Goal: Task Accomplishment & Management: Manage account settings

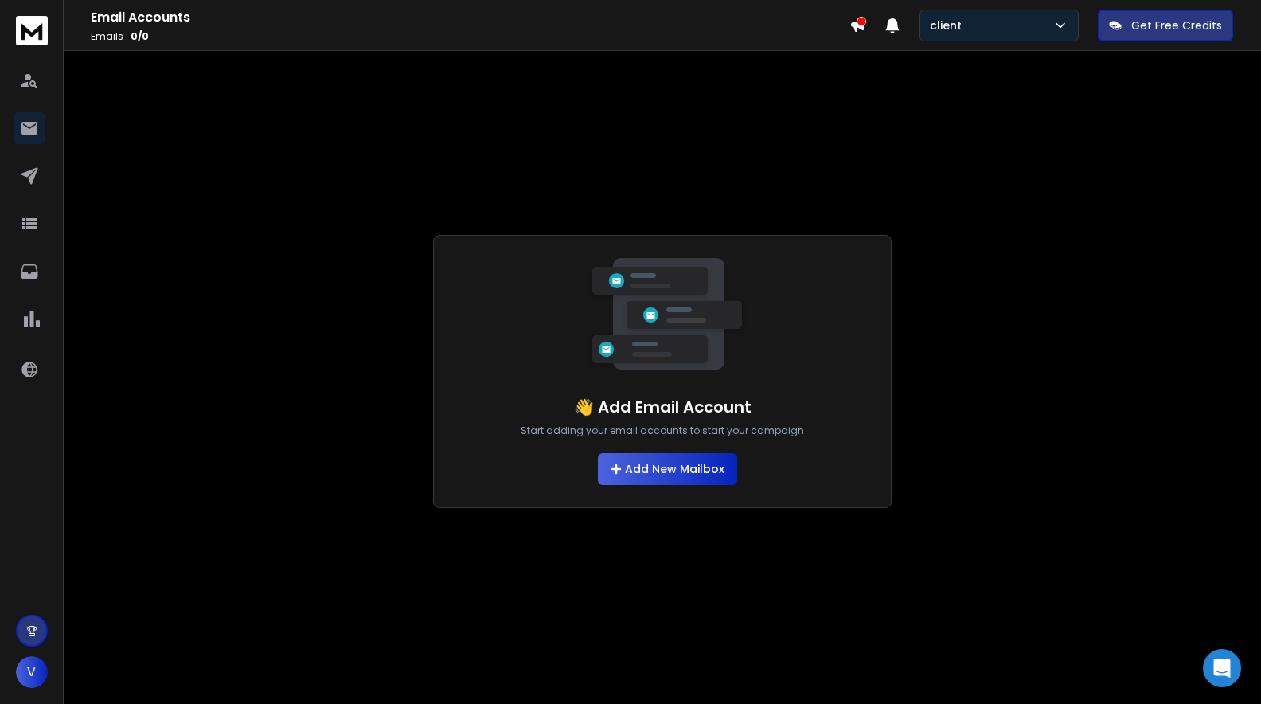
click at [960, 27] on p "client" at bounding box center [949, 26] width 38 height 16
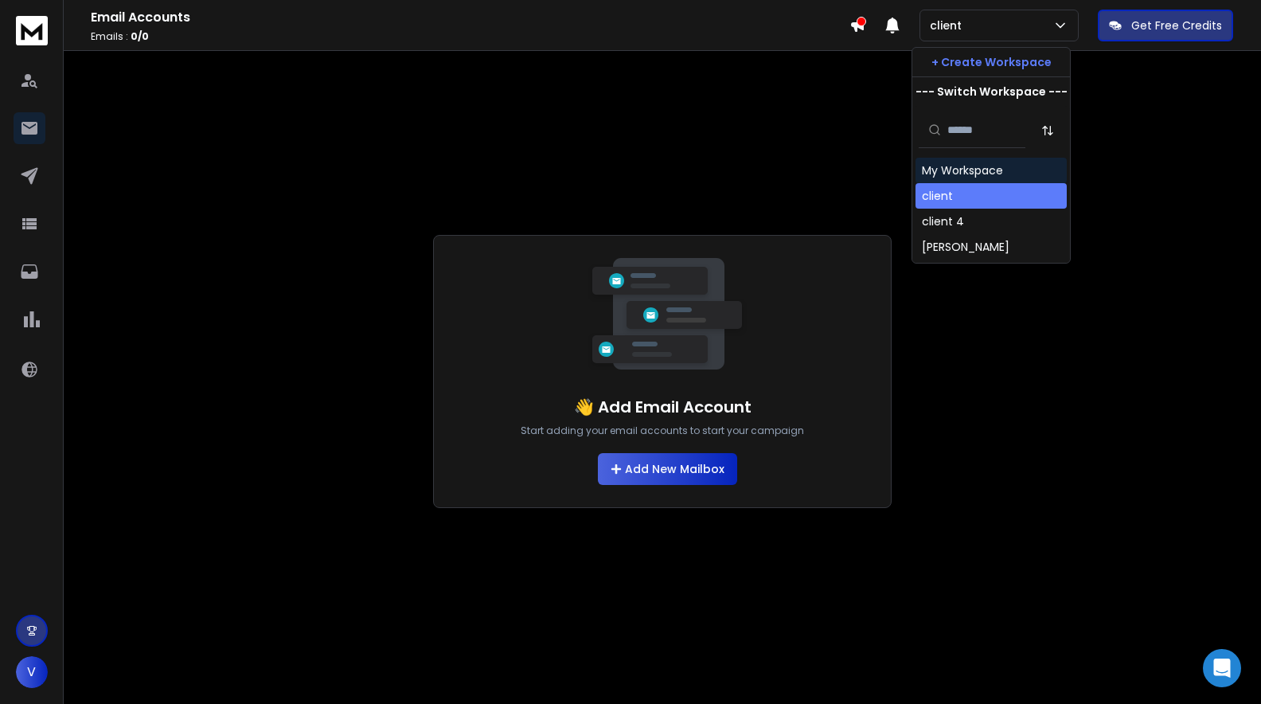
click at [976, 178] on div "My Workspace" at bounding box center [962, 170] width 81 height 16
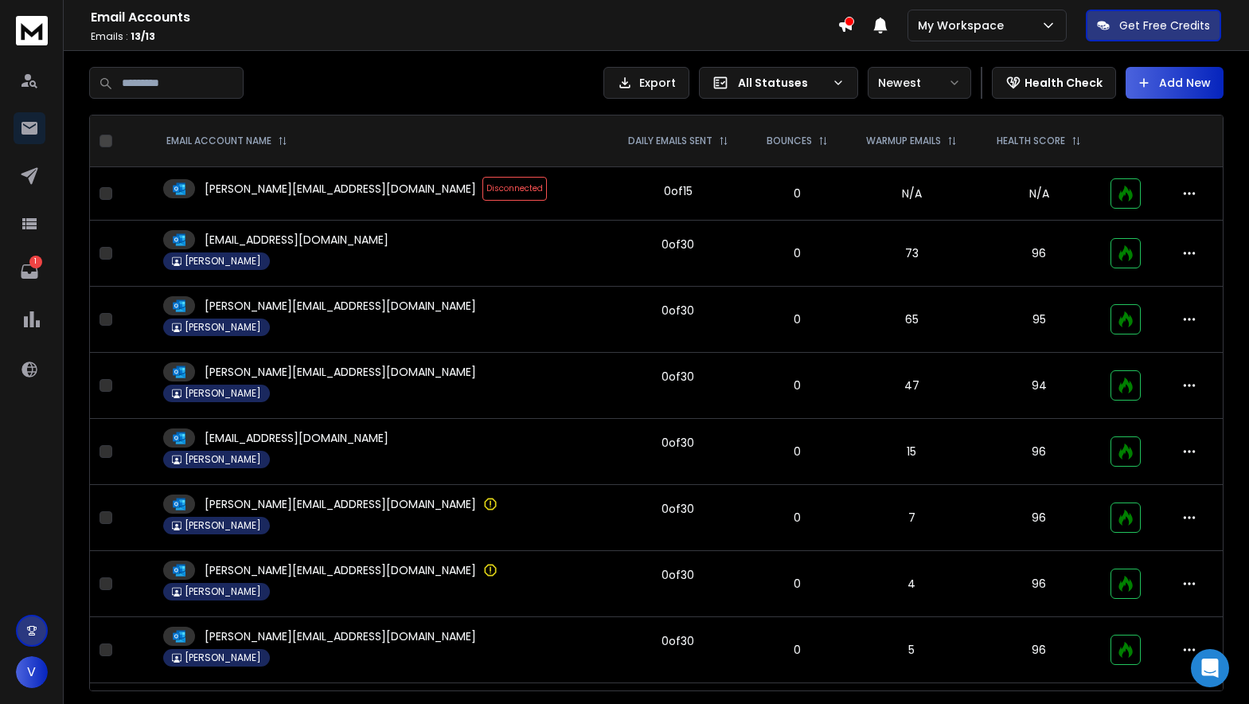
scroll to position [380, 0]
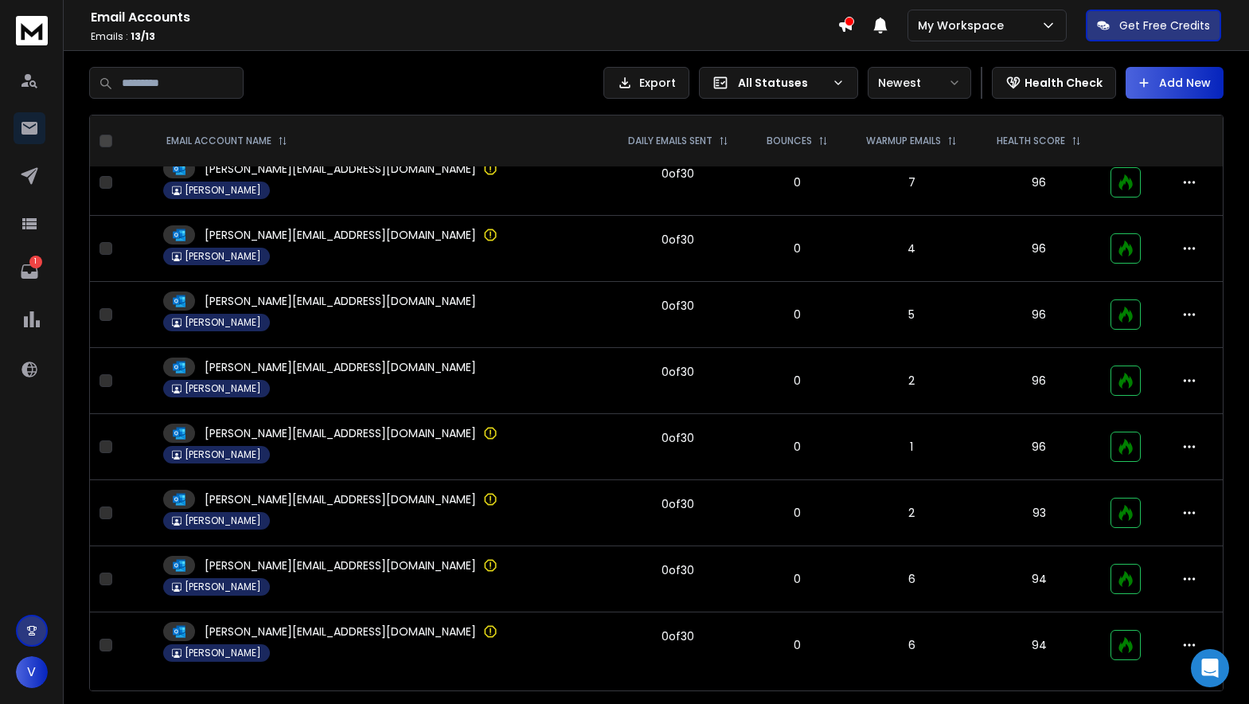
click at [362, 227] on p "[PERSON_NAME][EMAIL_ADDRESS][DOMAIN_NAME]" at bounding box center [340, 235] width 271 height 16
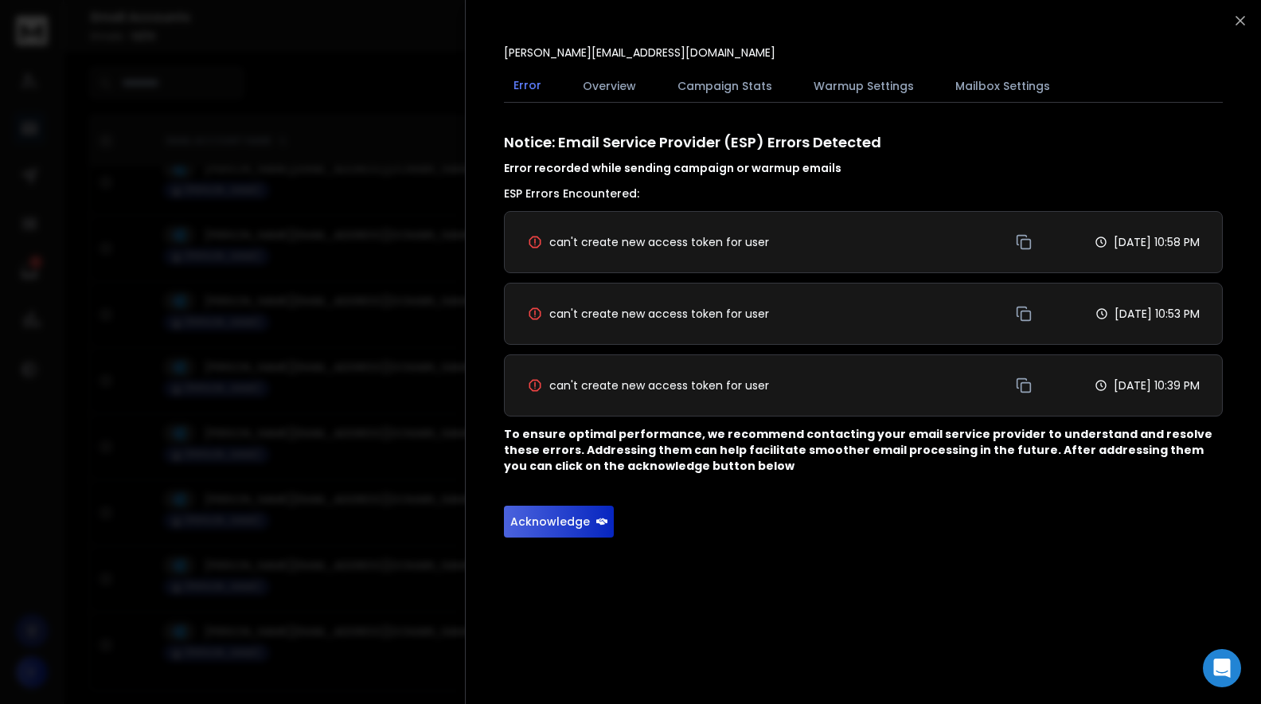
click at [578, 537] on button "Acknowledge" at bounding box center [559, 521] width 110 height 32
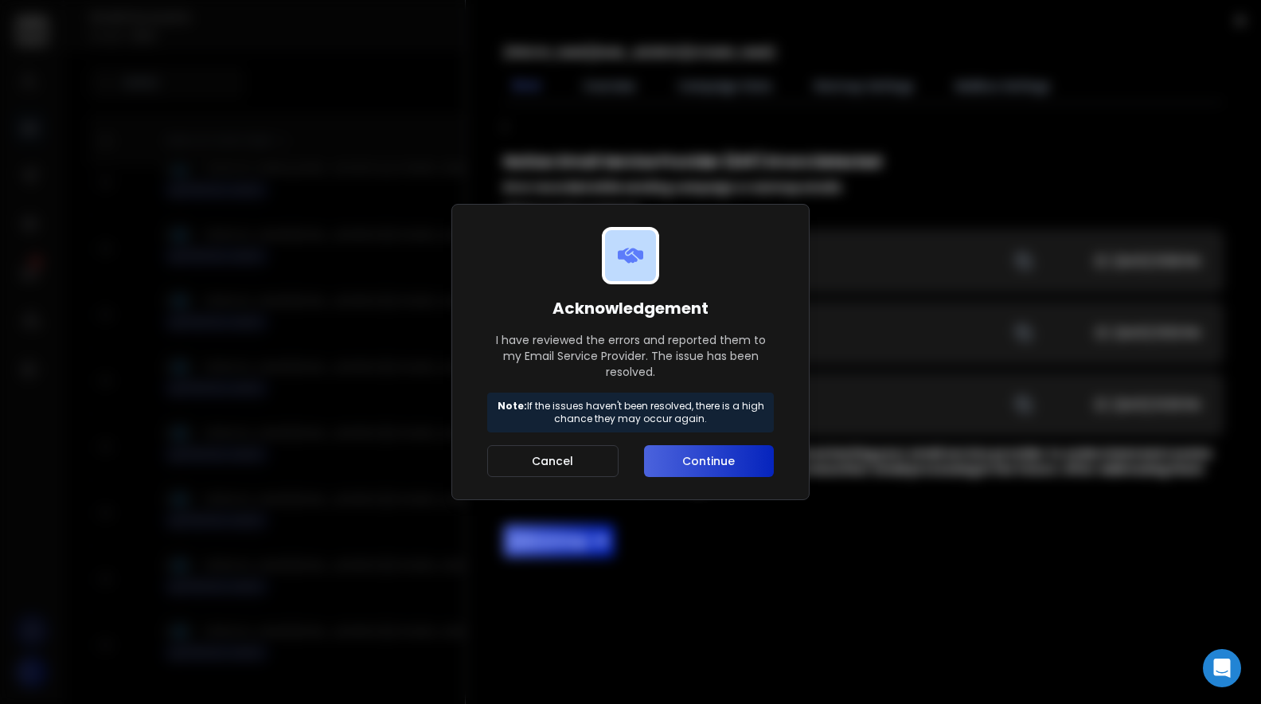
click at [679, 473] on button "Continue" at bounding box center [709, 461] width 130 height 32
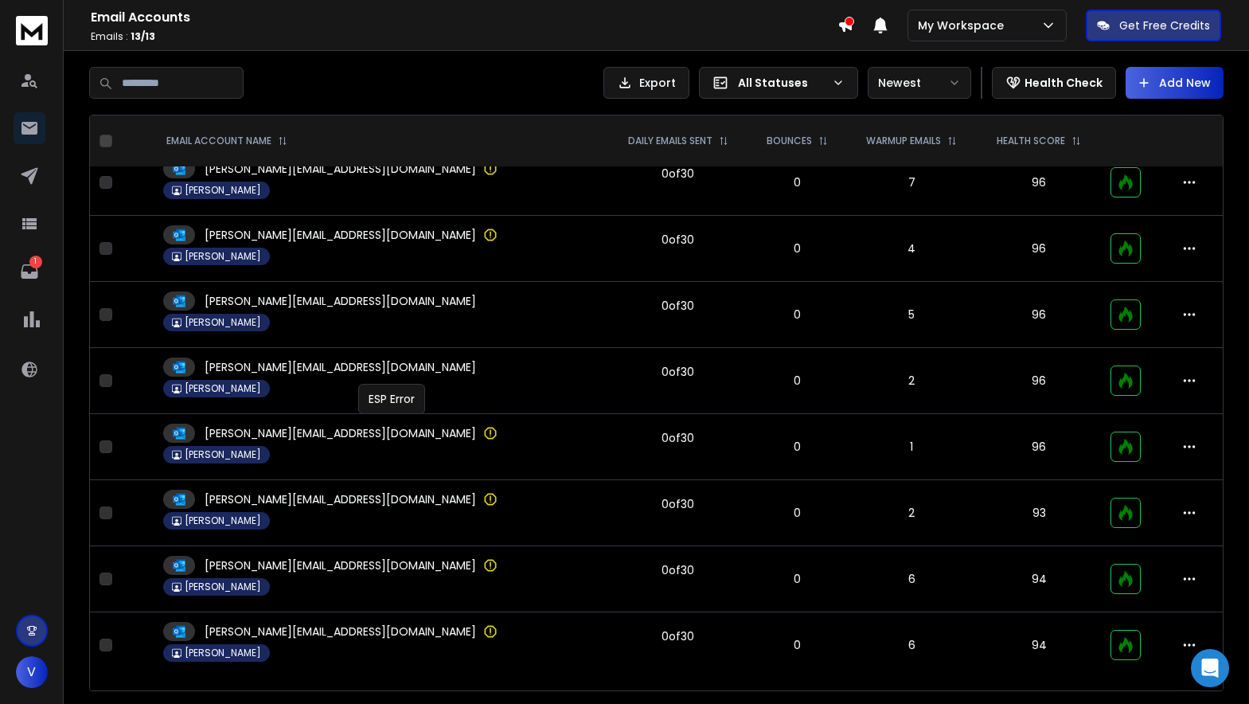
click at [376, 435] on p "Lauren@mypropelroot.com" at bounding box center [340, 433] width 271 height 16
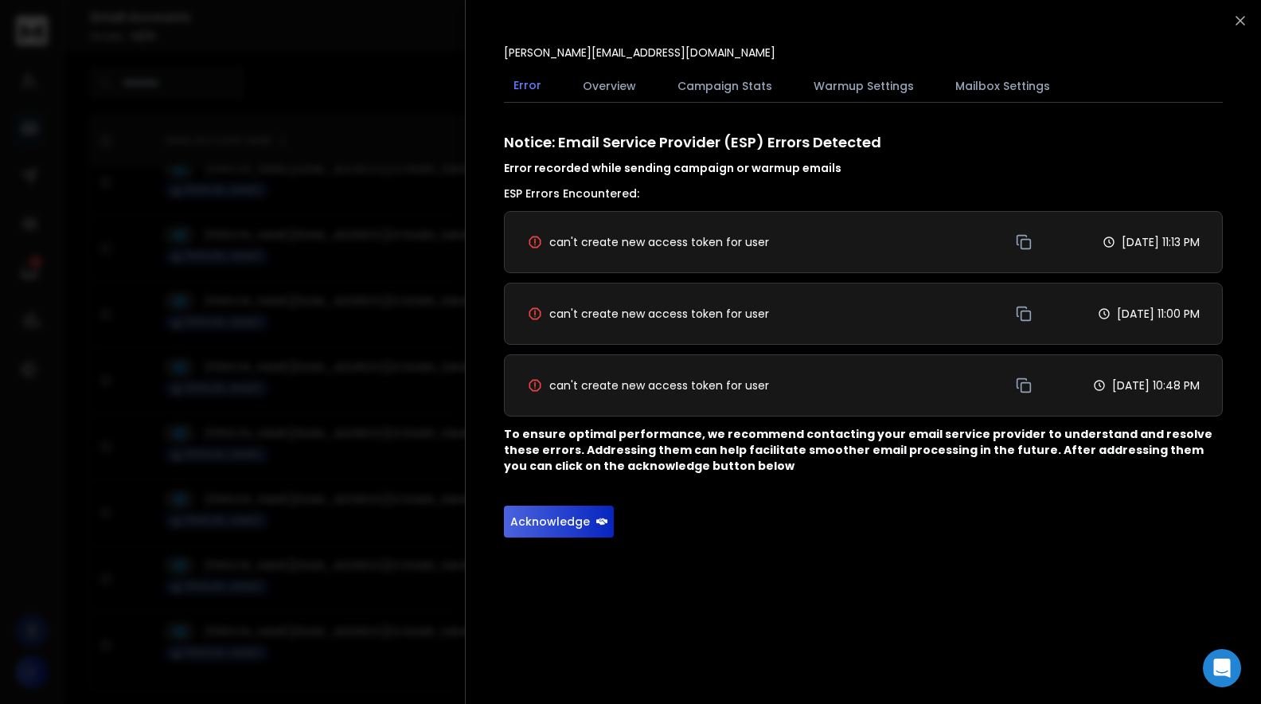
click at [582, 537] on button "Acknowledge" at bounding box center [559, 521] width 110 height 32
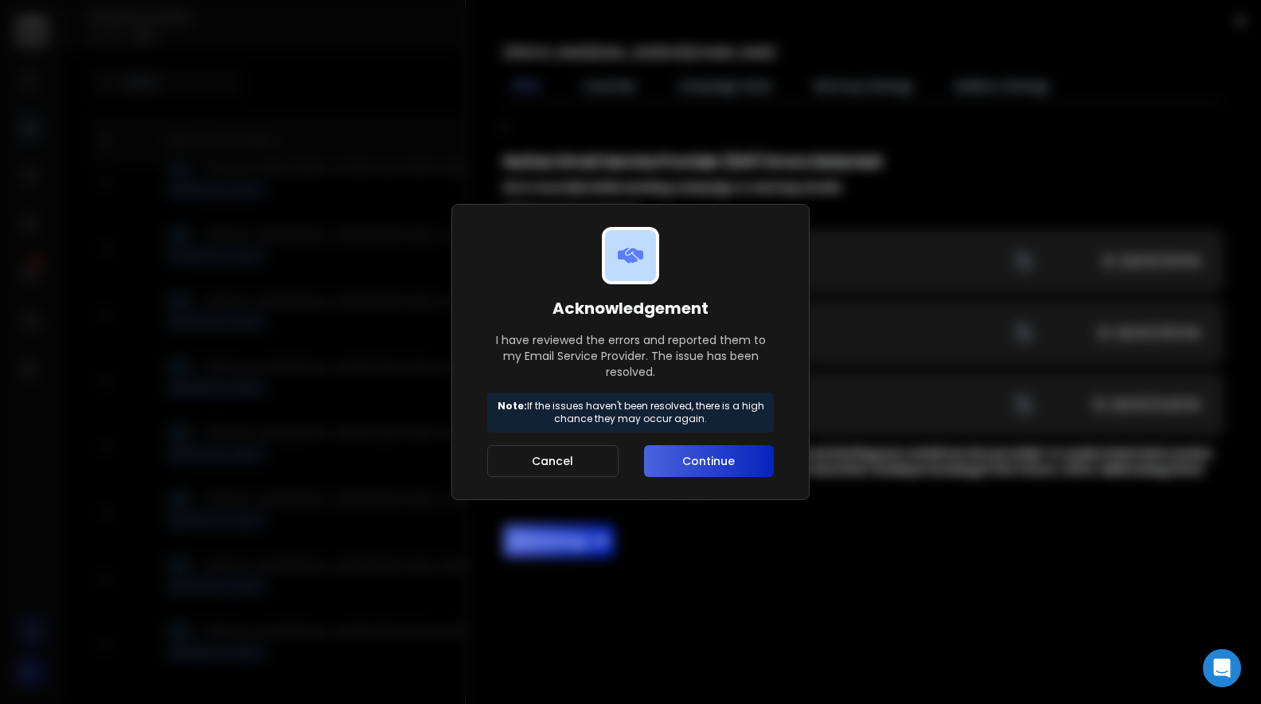
click at [730, 466] on button "Continue" at bounding box center [709, 461] width 130 height 32
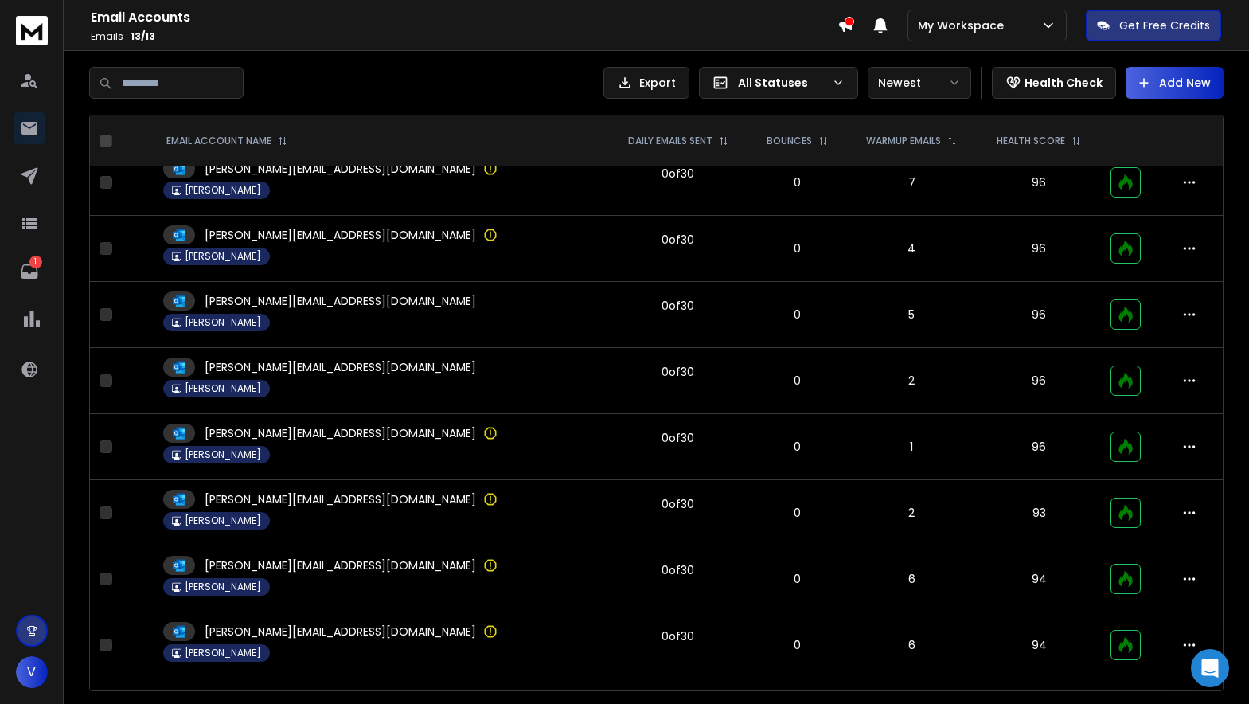
click at [353, 501] on p "Lauren@startpropelroot.com" at bounding box center [340, 499] width 271 height 16
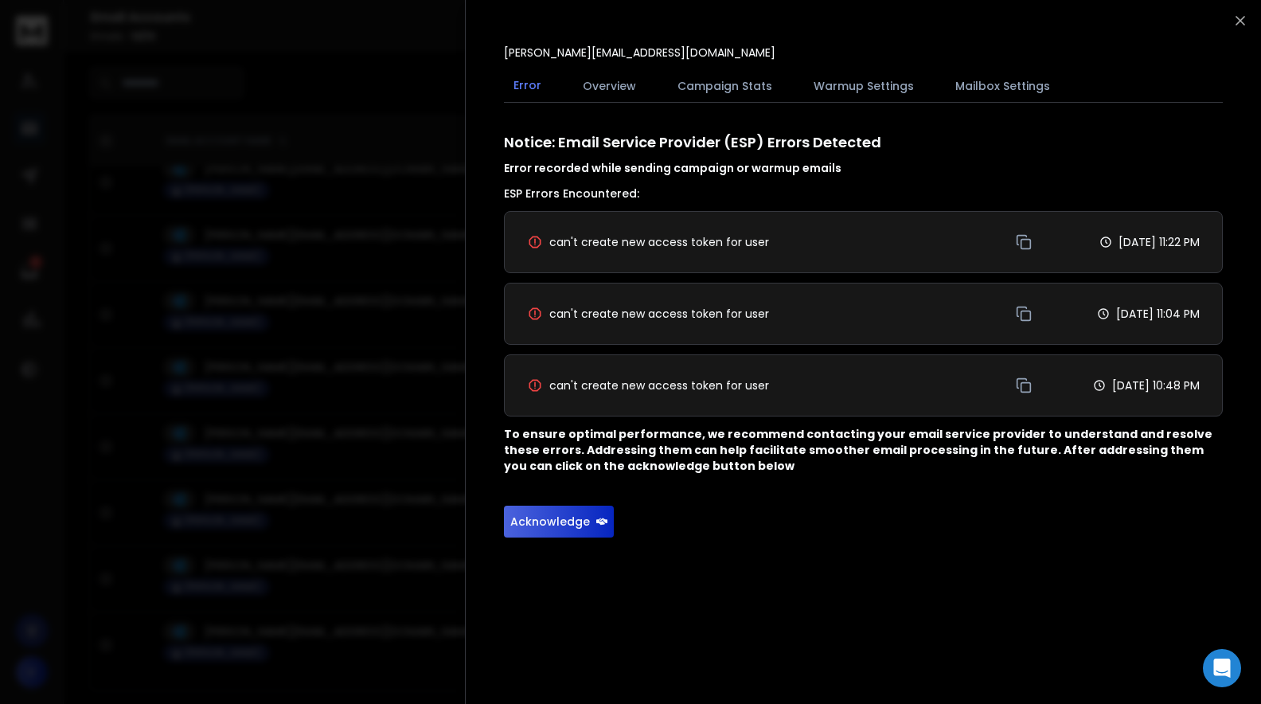
click at [548, 537] on button "Acknowledge" at bounding box center [559, 521] width 110 height 32
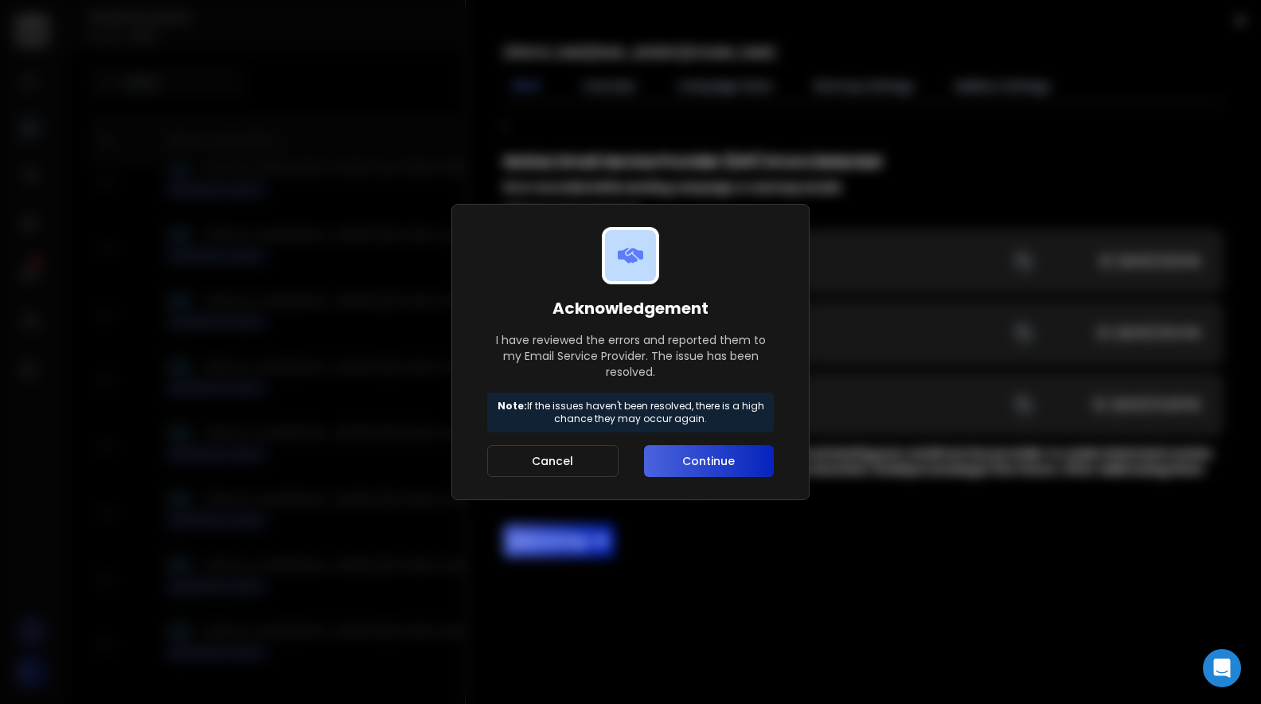
click at [680, 459] on button "Continue" at bounding box center [709, 461] width 130 height 32
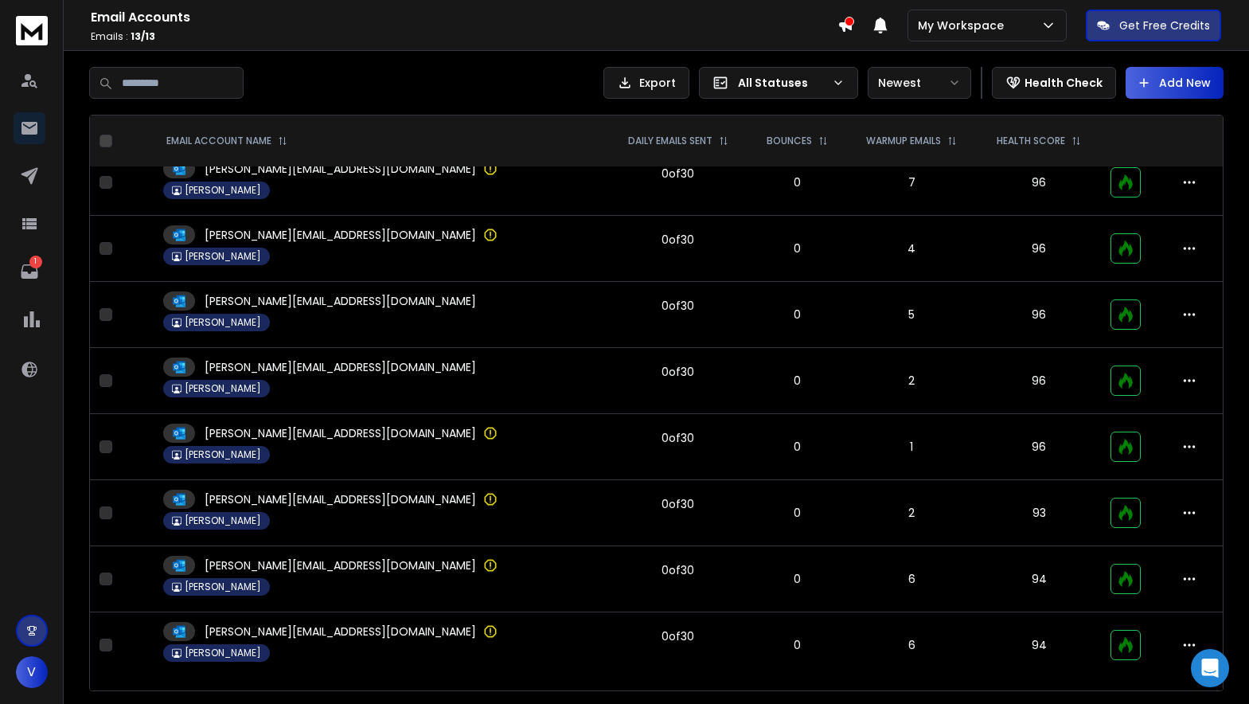
click at [407, 548] on td "Rachel@startpropelroot.com Emmanuel" at bounding box center [381, 579] width 454 height 66
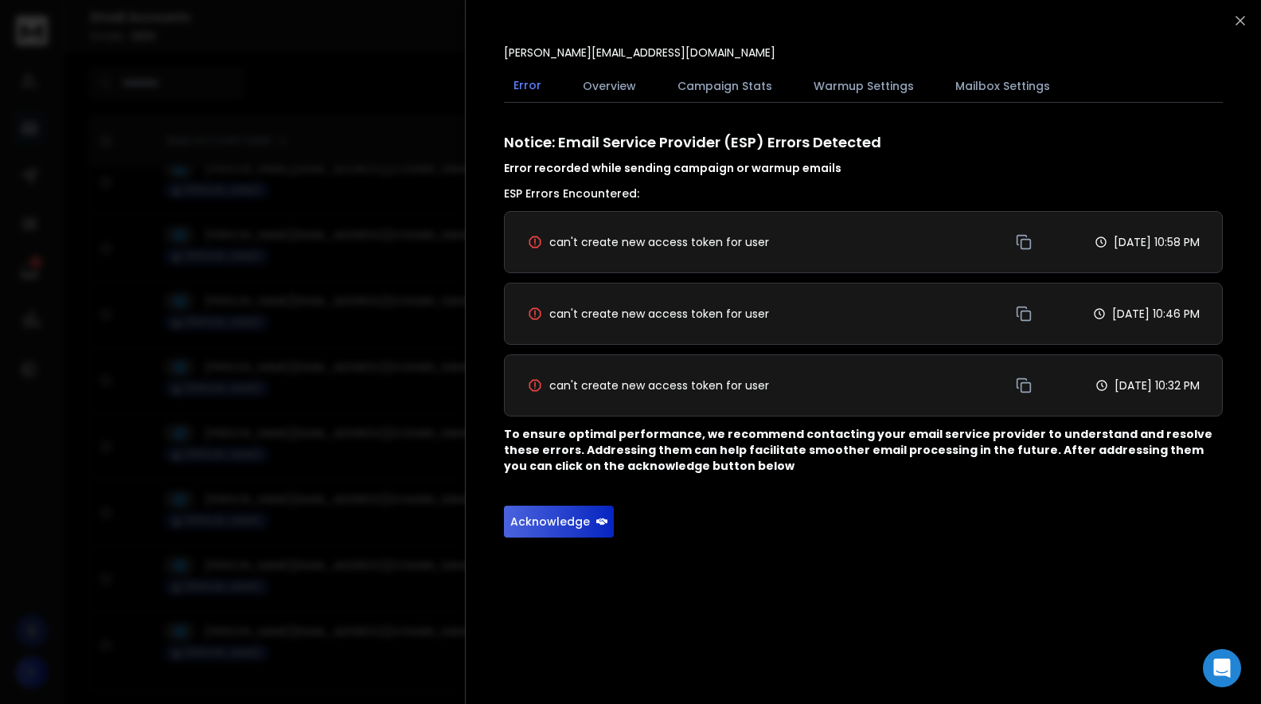
click at [528, 537] on button "Acknowledge" at bounding box center [559, 521] width 110 height 32
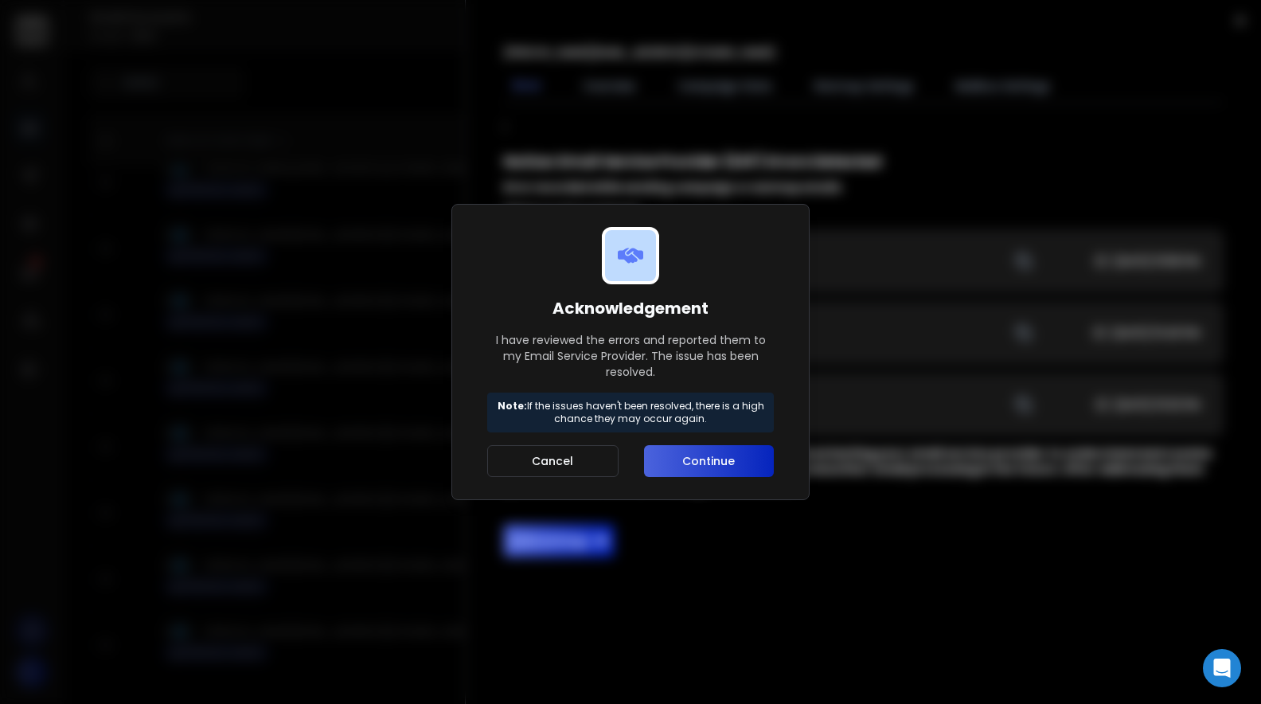
click at [709, 470] on button "Continue" at bounding box center [709, 461] width 130 height 32
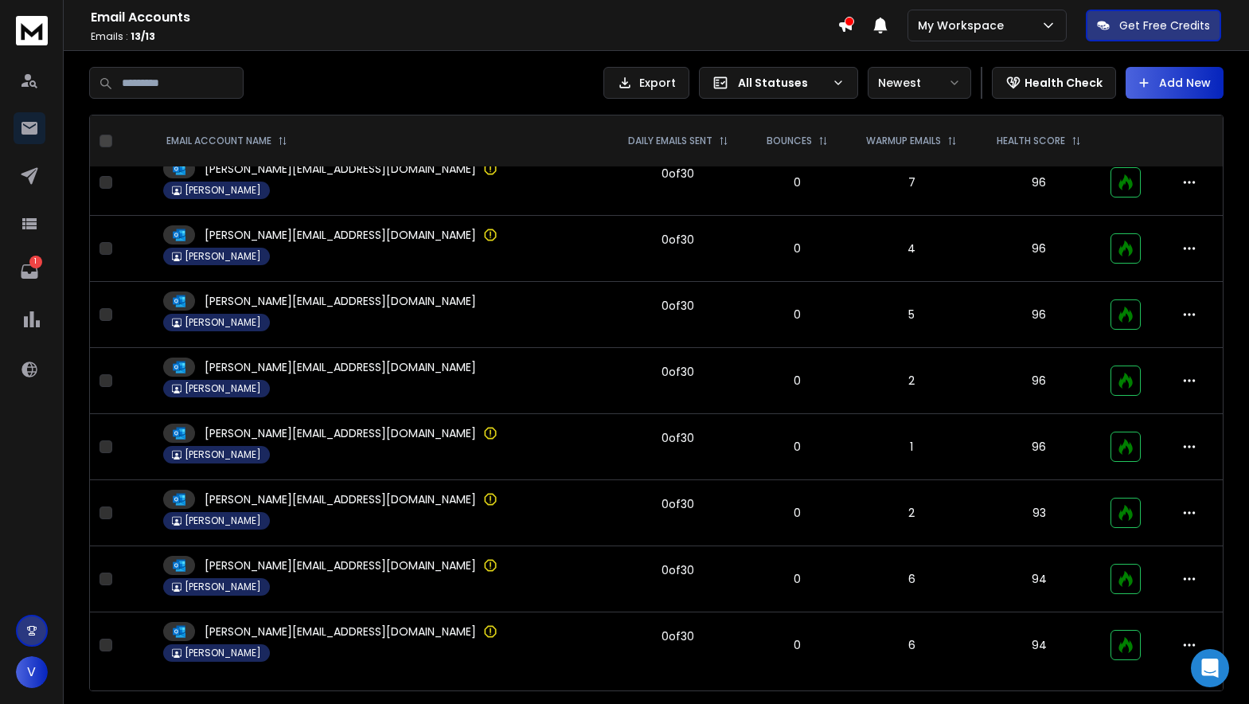
click at [334, 629] on p "Samantha@startpropelroot.com" at bounding box center [340, 631] width 271 height 16
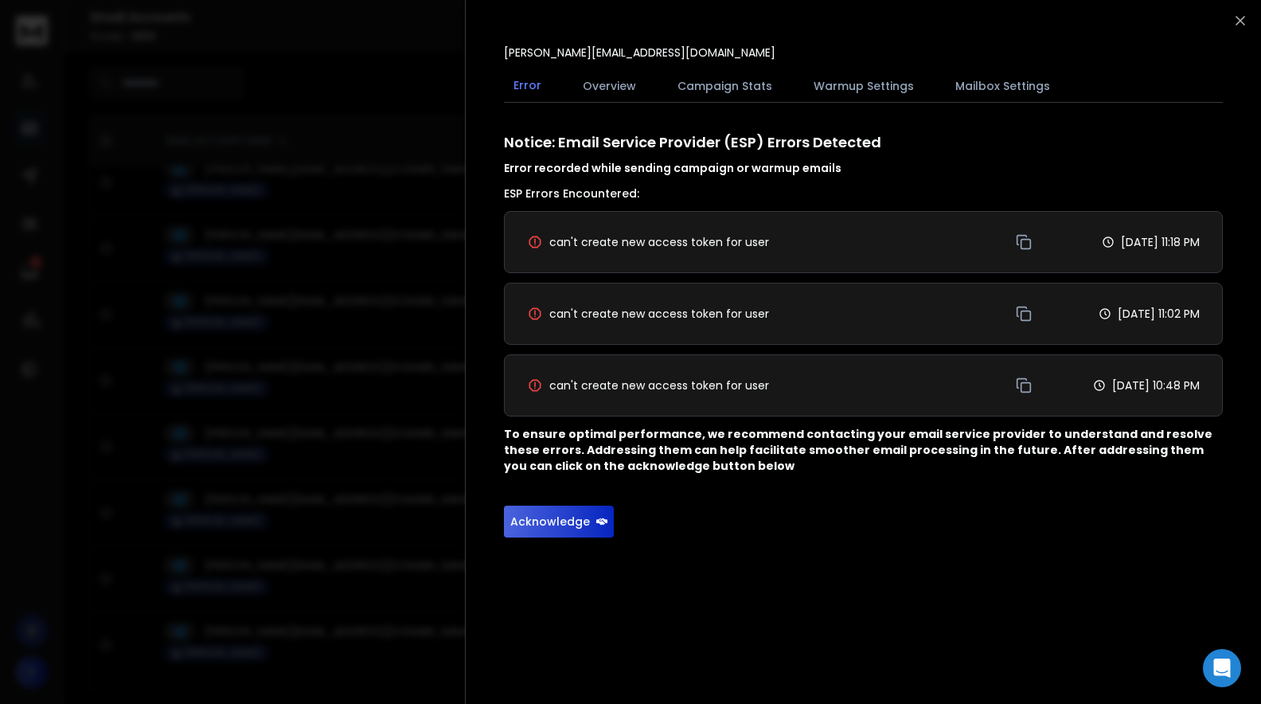
click at [528, 537] on button "Acknowledge" at bounding box center [559, 521] width 110 height 32
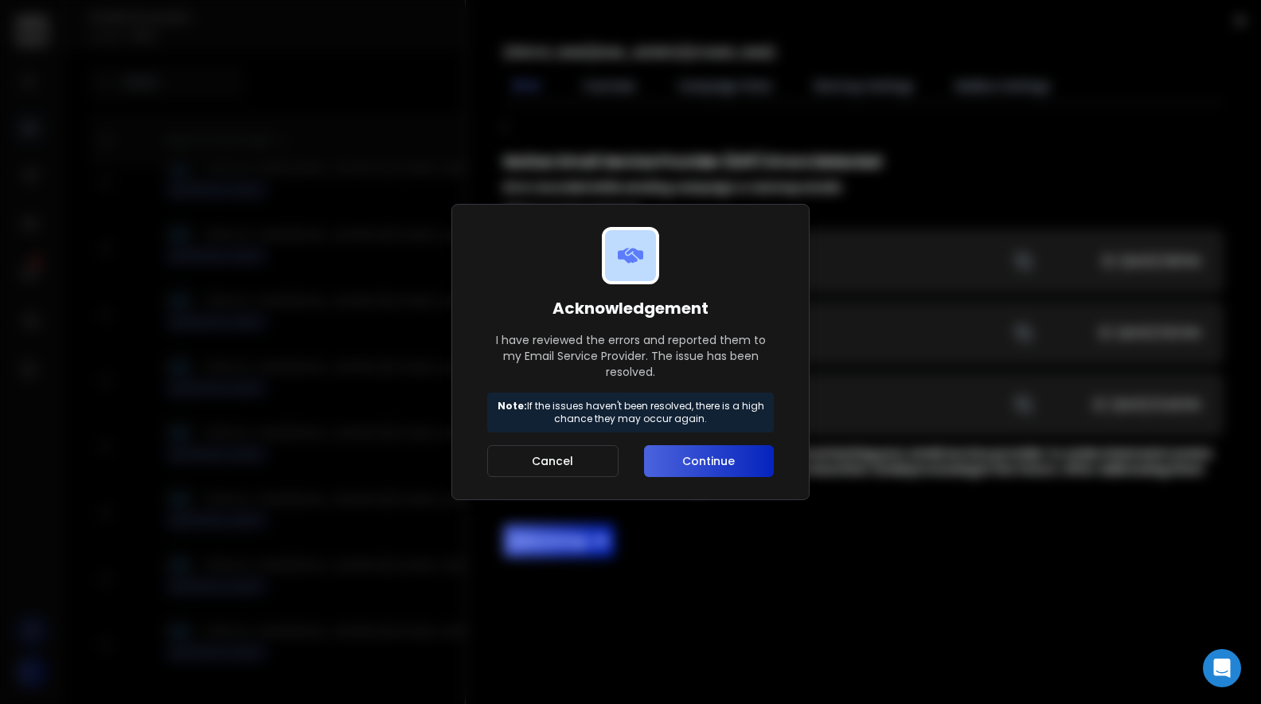
click at [745, 477] on button "Continue" at bounding box center [709, 461] width 130 height 32
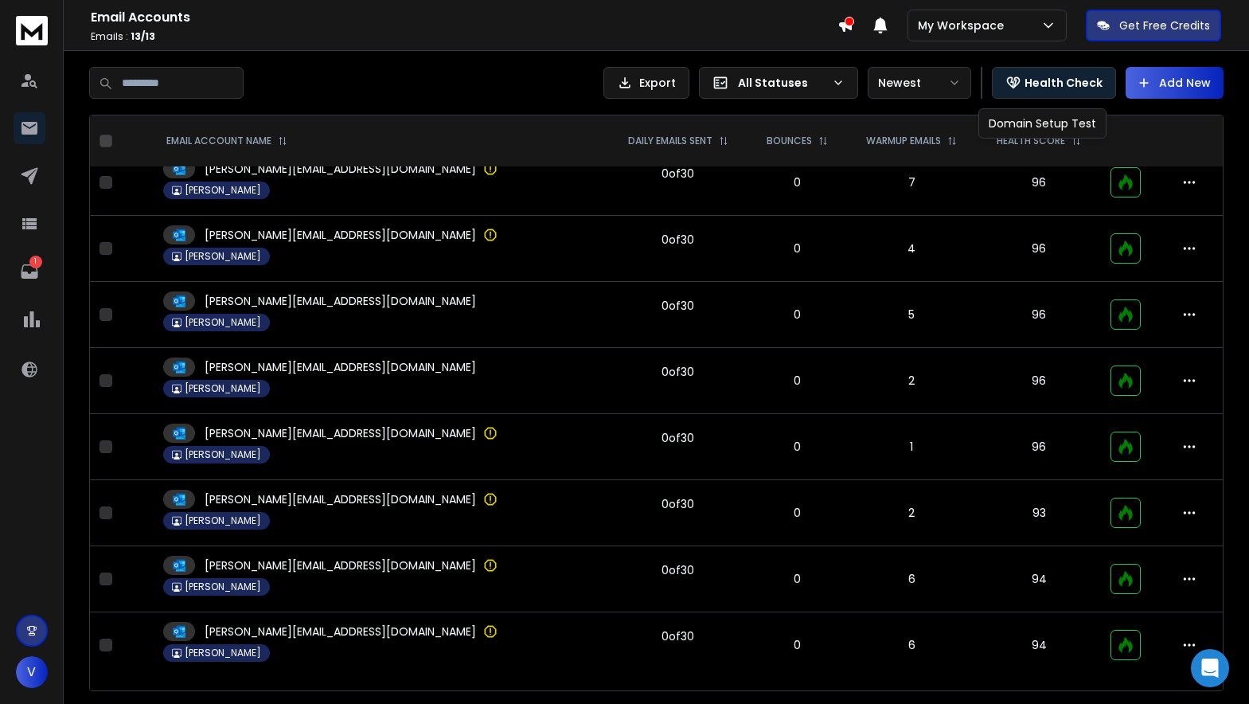
click at [1013, 84] on div "Health Check" at bounding box center [1053, 83] width 97 height 16
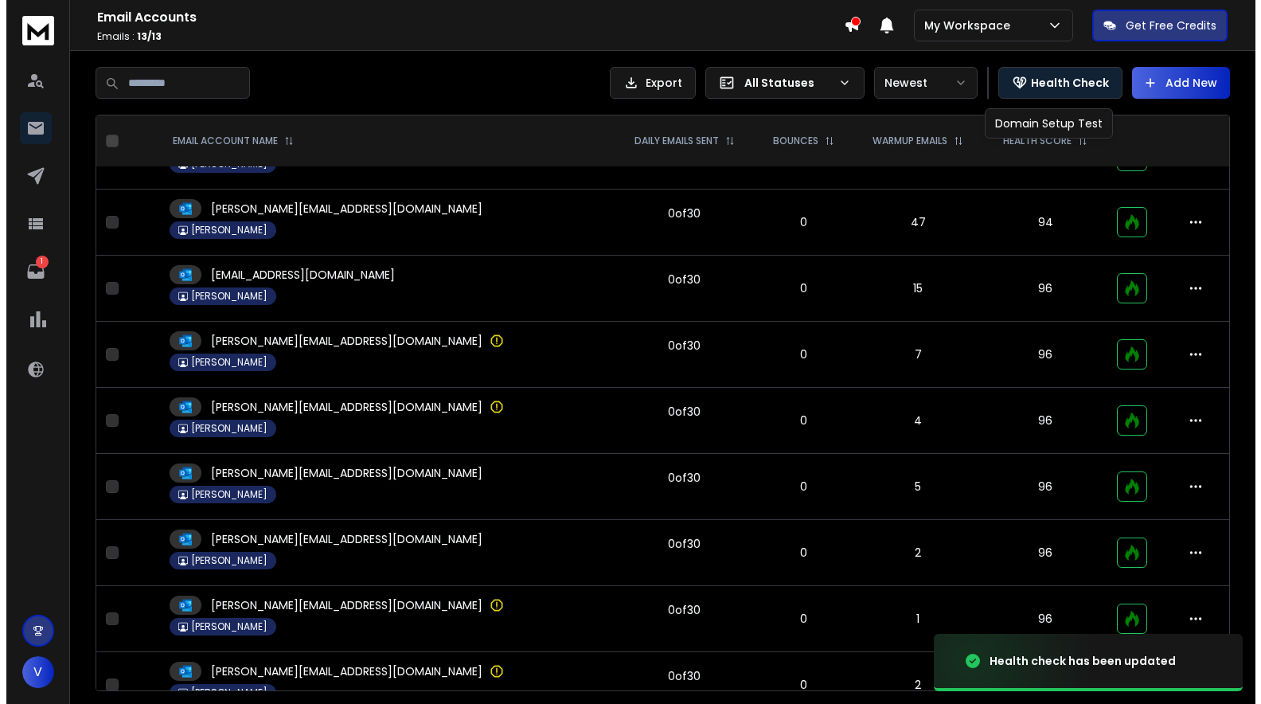
scroll to position [0, 0]
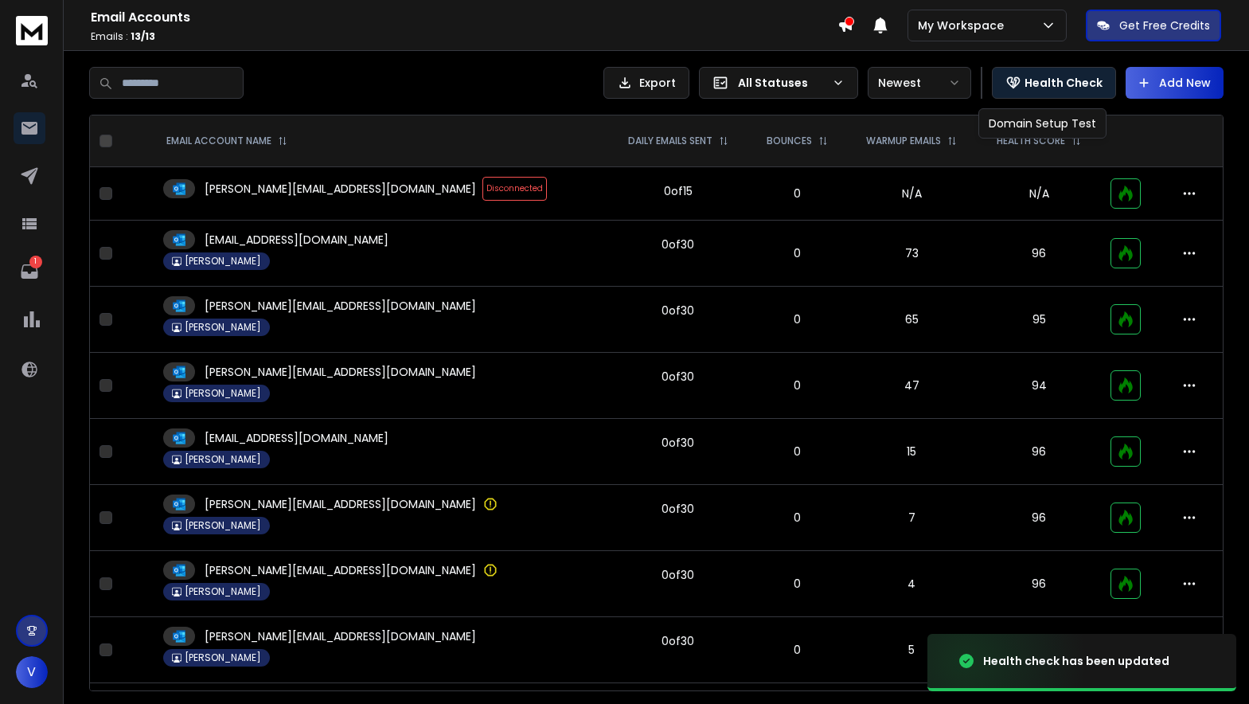
click at [353, 197] on p "Praneeth@propelroott.com" at bounding box center [340, 189] width 271 height 16
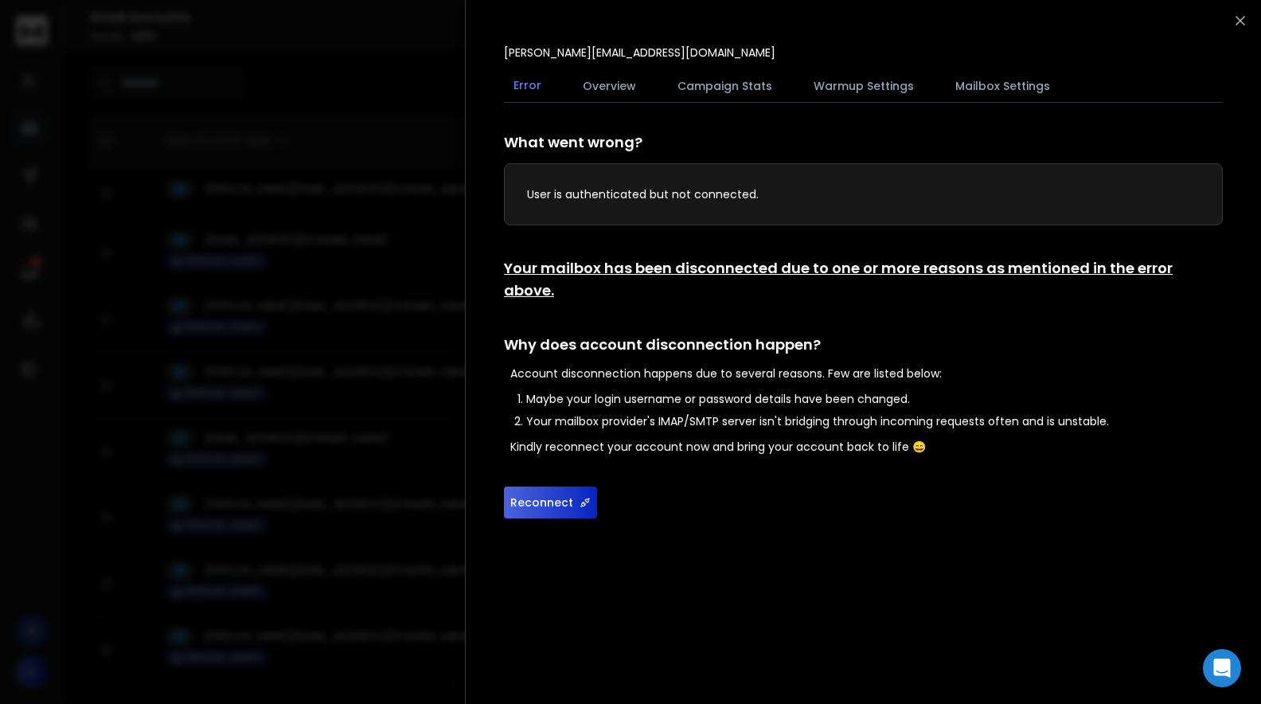
click at [583, 508] on icon at bounding box center [584, 502] width 11 height 11
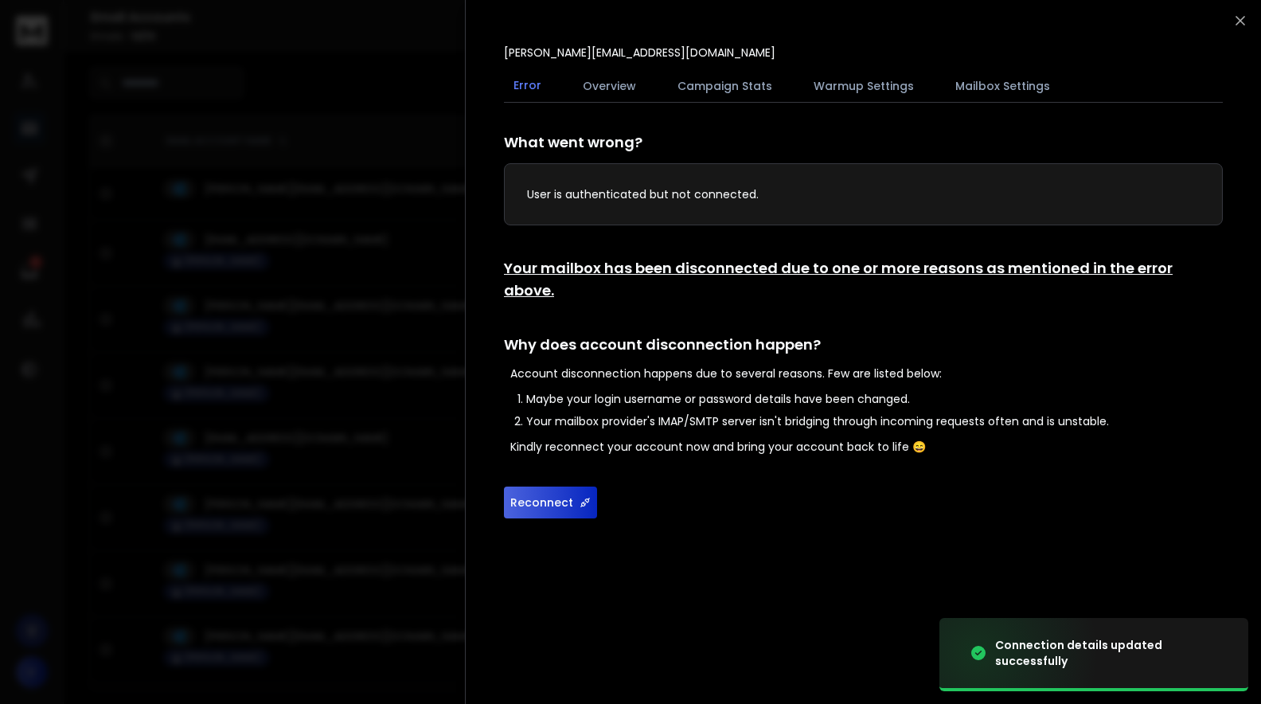
click at [613, 60] on p "Praneeth@propelroott.com" at bounding box center [639, 53] width 271 height 16
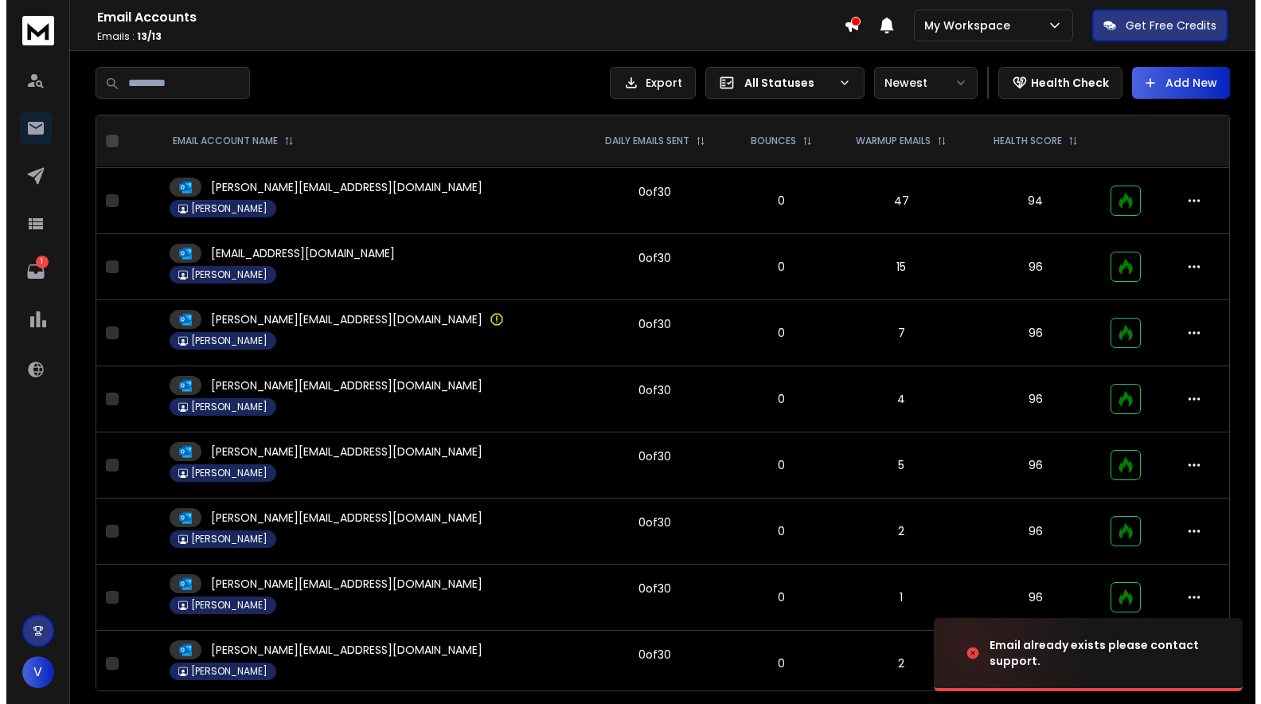
scroll to position [181, 0]
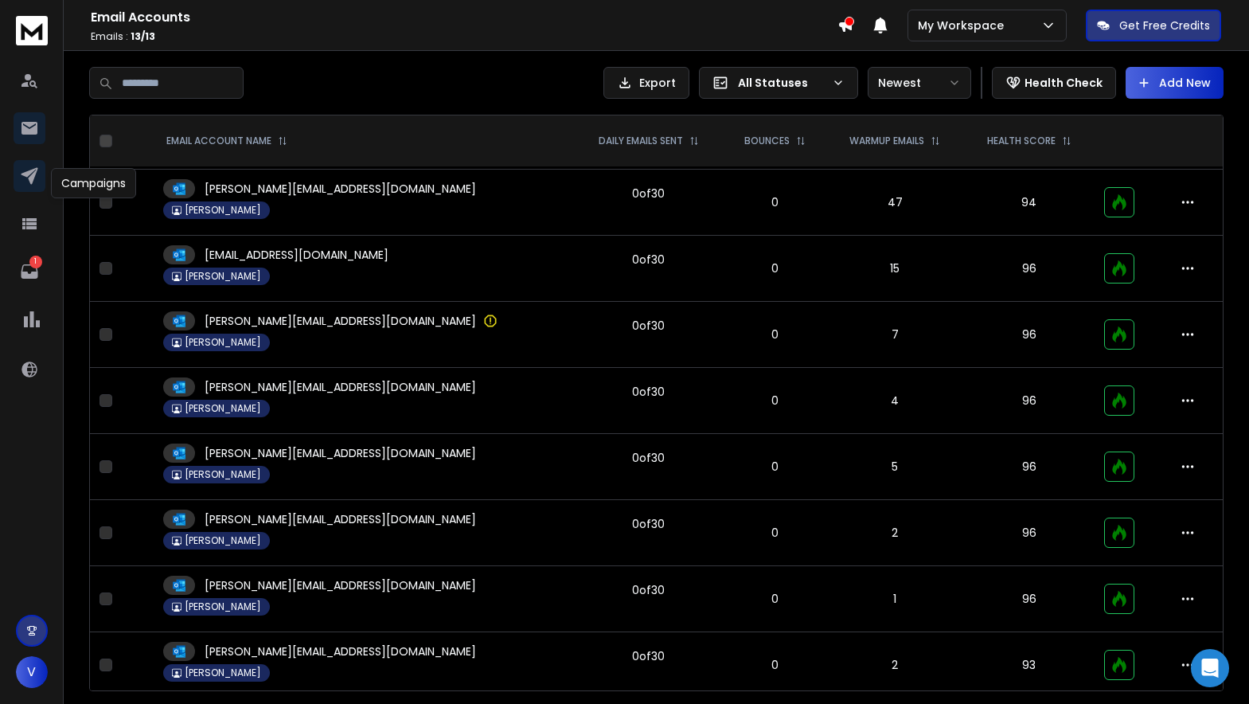
click at [30, 177] on icon at bounding box center [29, 175] width 19 height 19
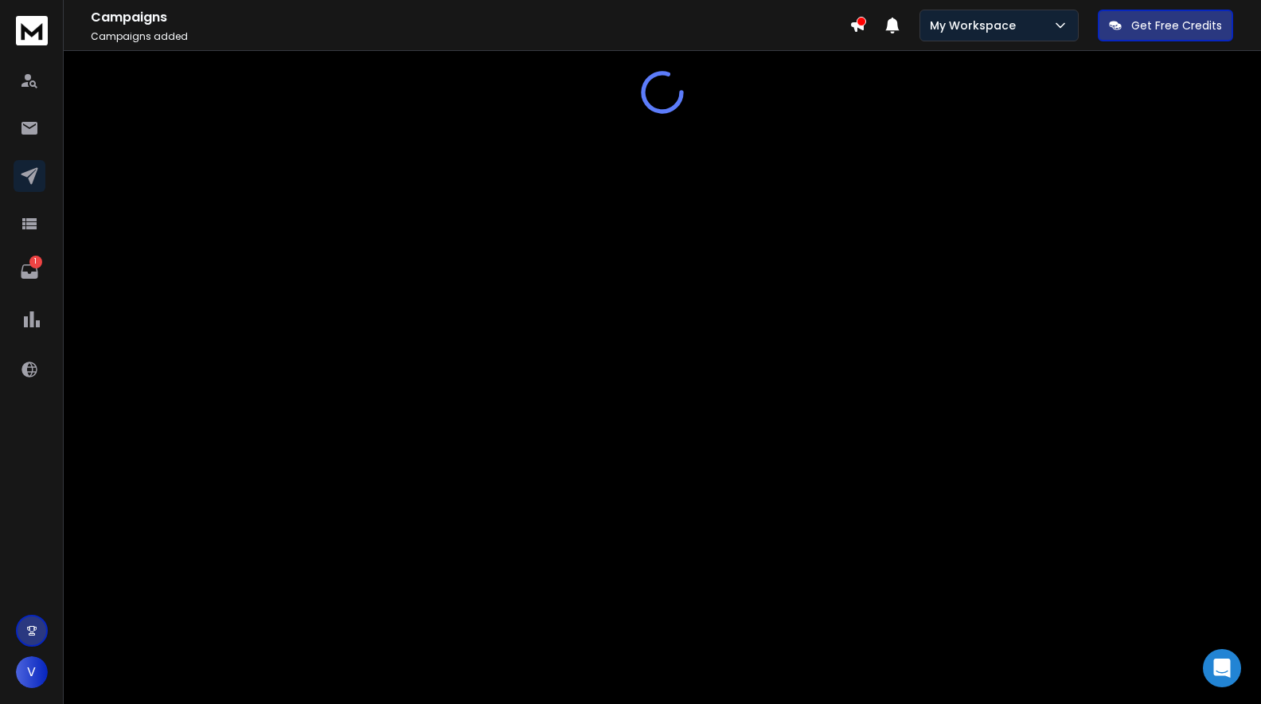
click at [950, 25] on p "My Workspace" at bounding box center [976, 26] width 92 height 16
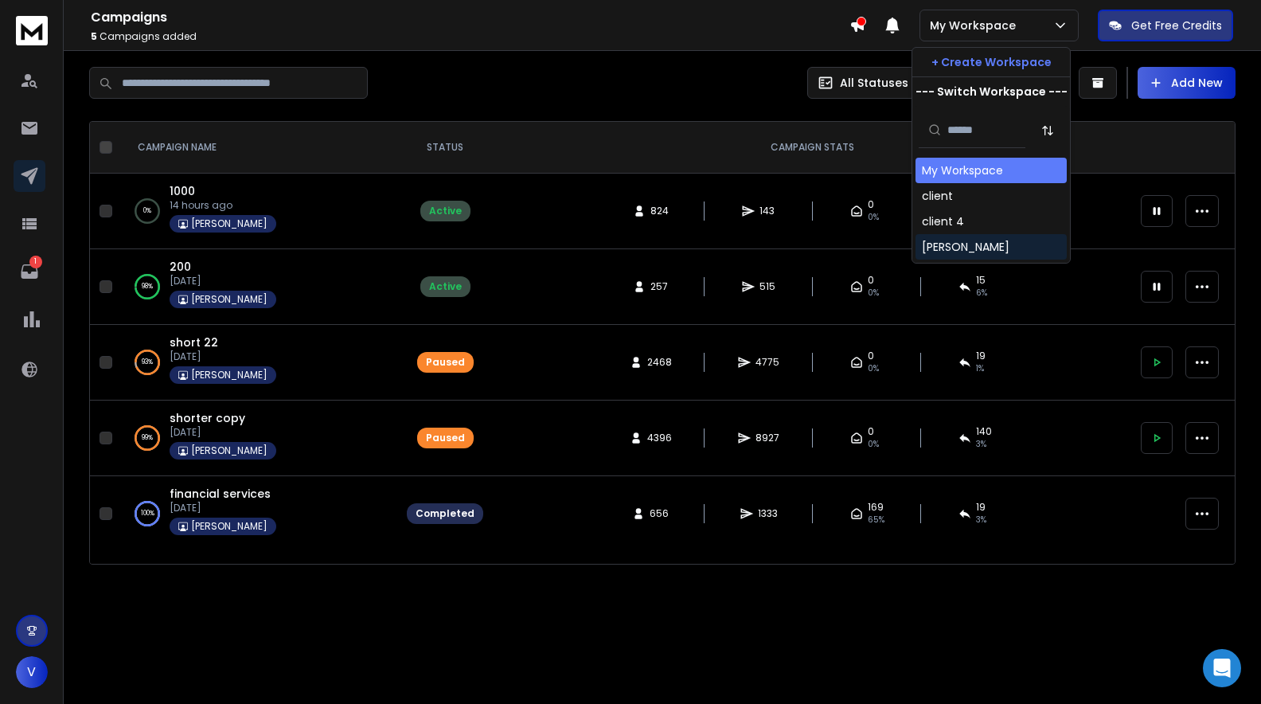
click at [979, 255] on div "[PERSON_NAME]" at bounding box center [966, 247] width 88 height 16
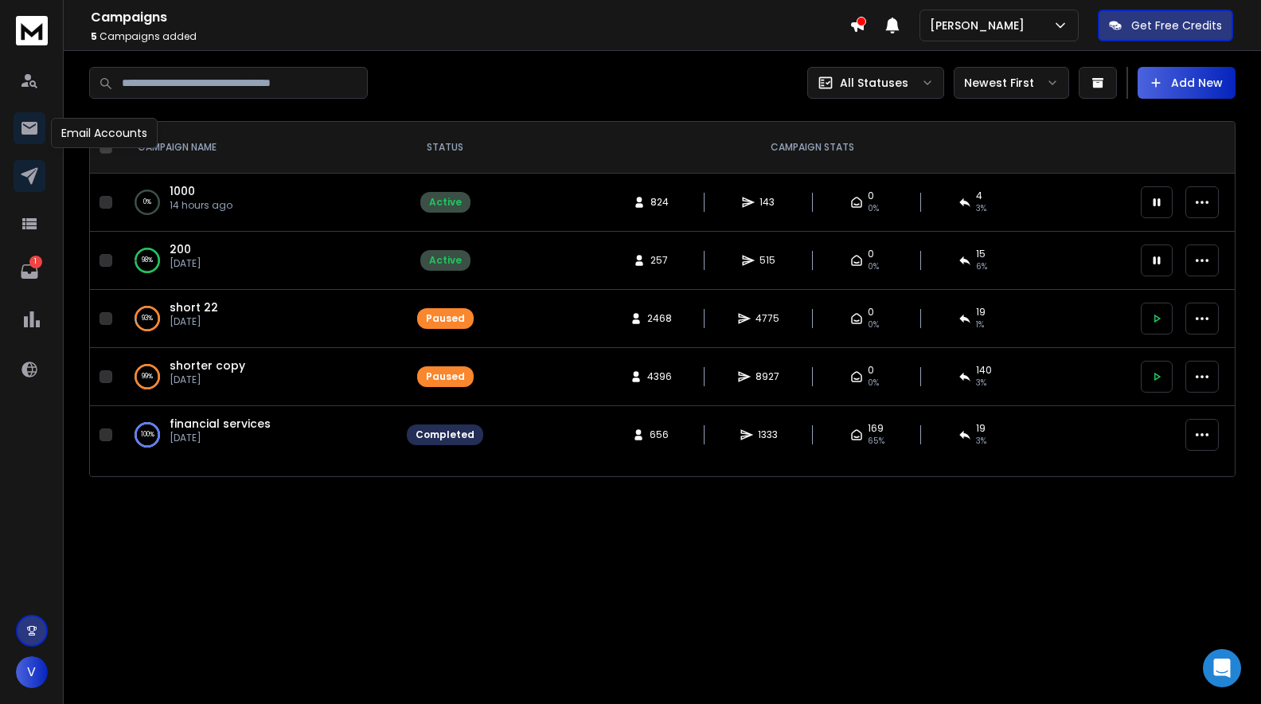
click at [33, 134] on icon at bounding box center [29, 128] width 16 height 13
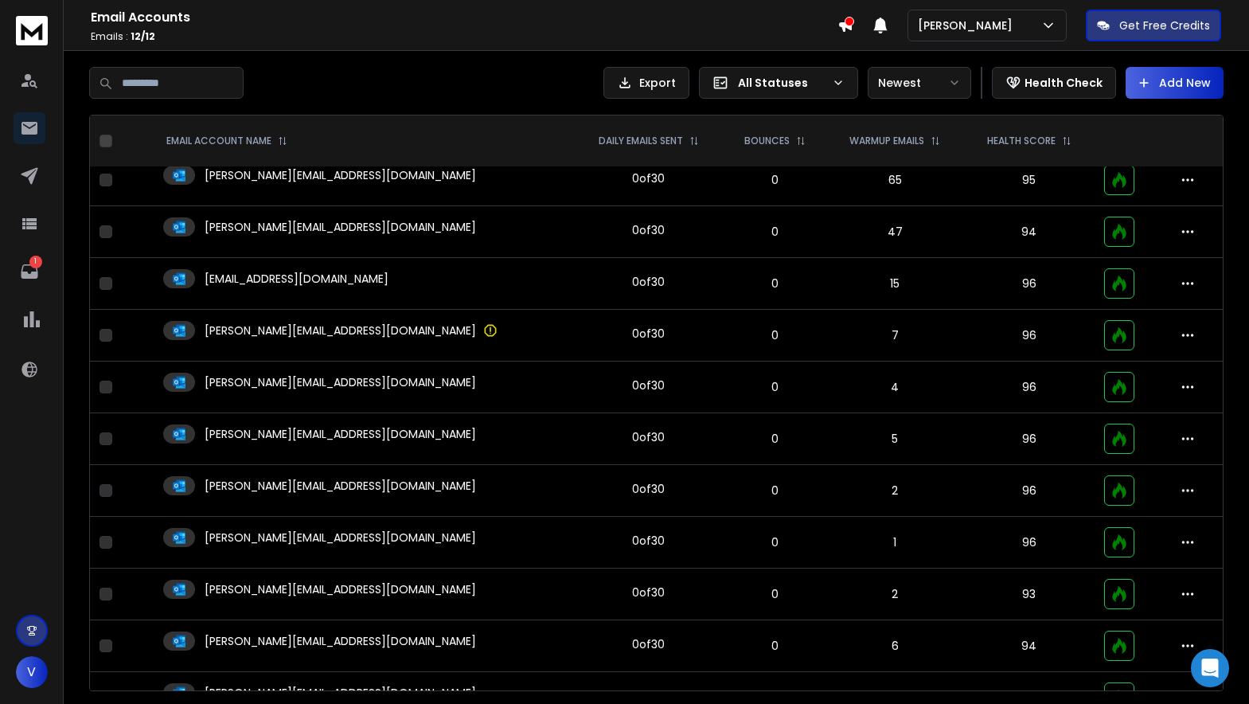
scroll to position [152, 0]
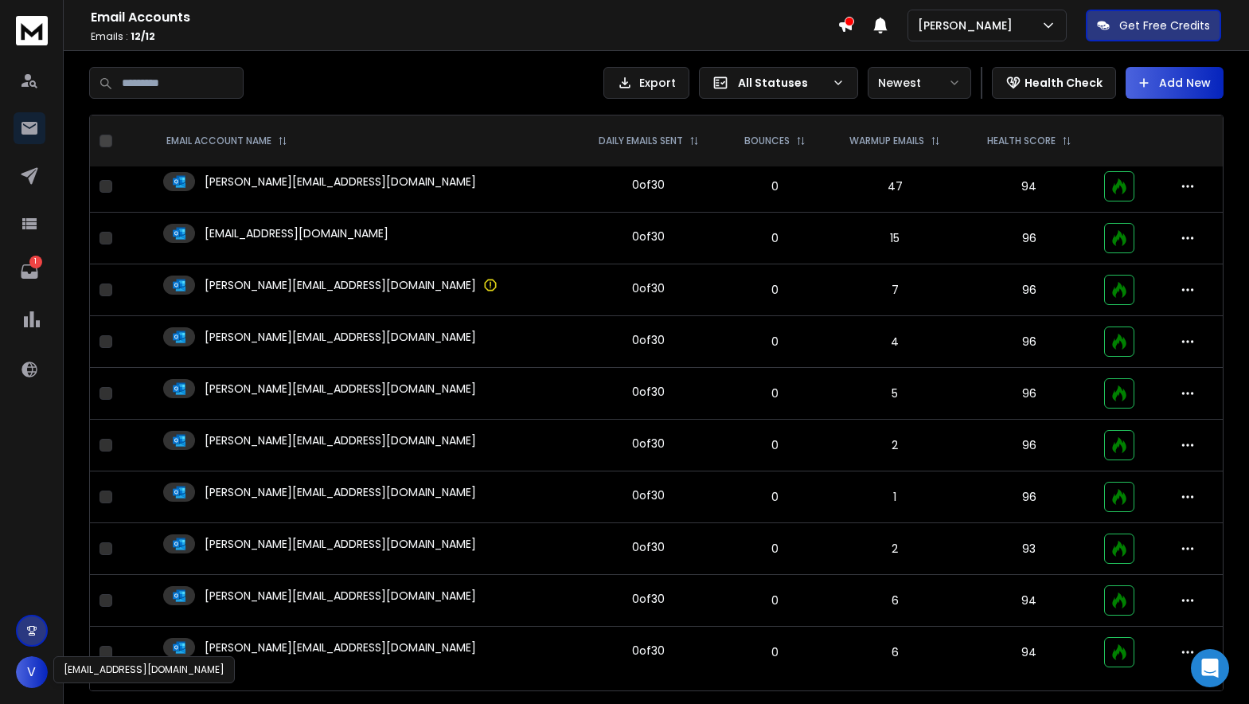
click at [33, 676] on span "V" at bounding box center [32, 672] width 32 height 32
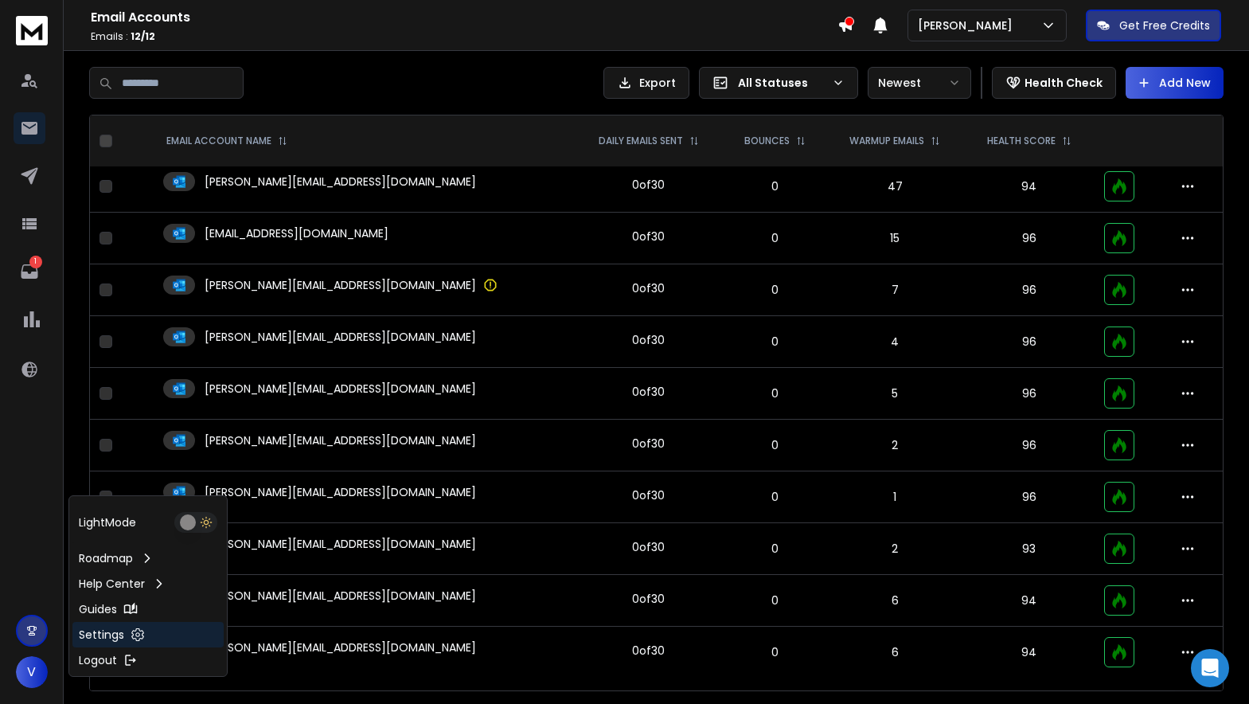
click at [88, 640] on p "Settings" at bounding box center [101, 634] width 45 height 16
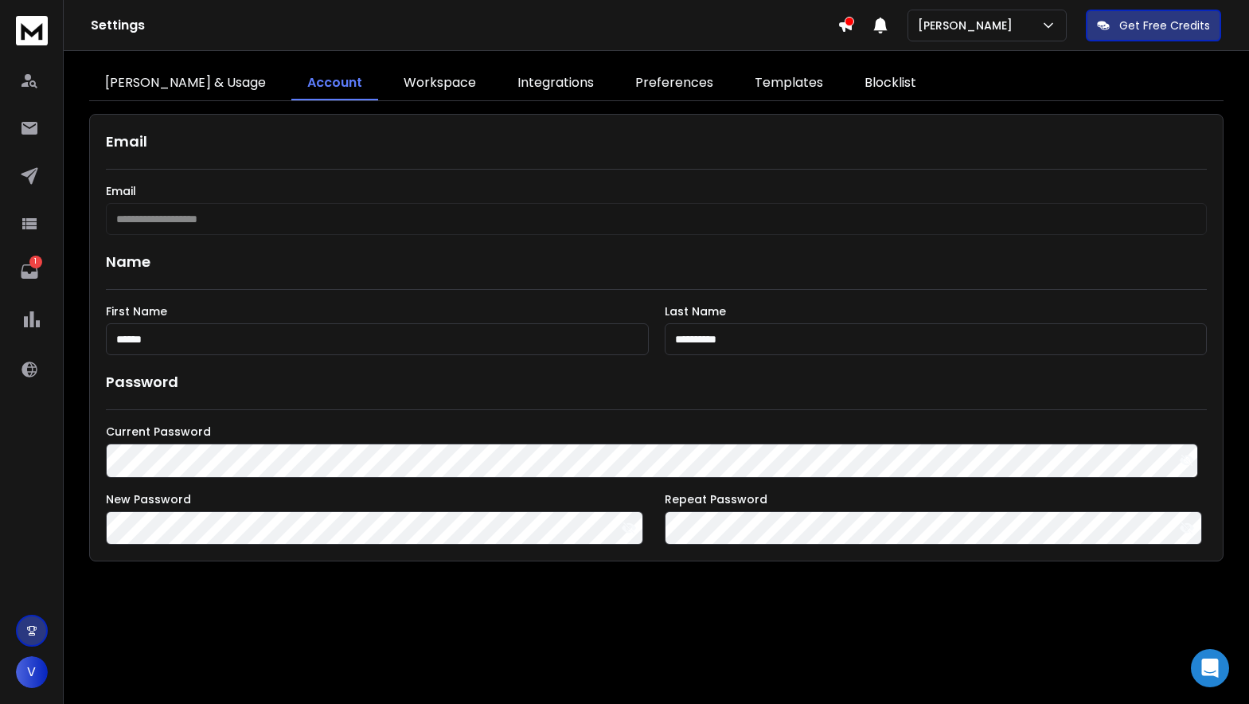
click at [425, 92] on link "Workspace" at bounding box center [440, 83] width 104 height 33
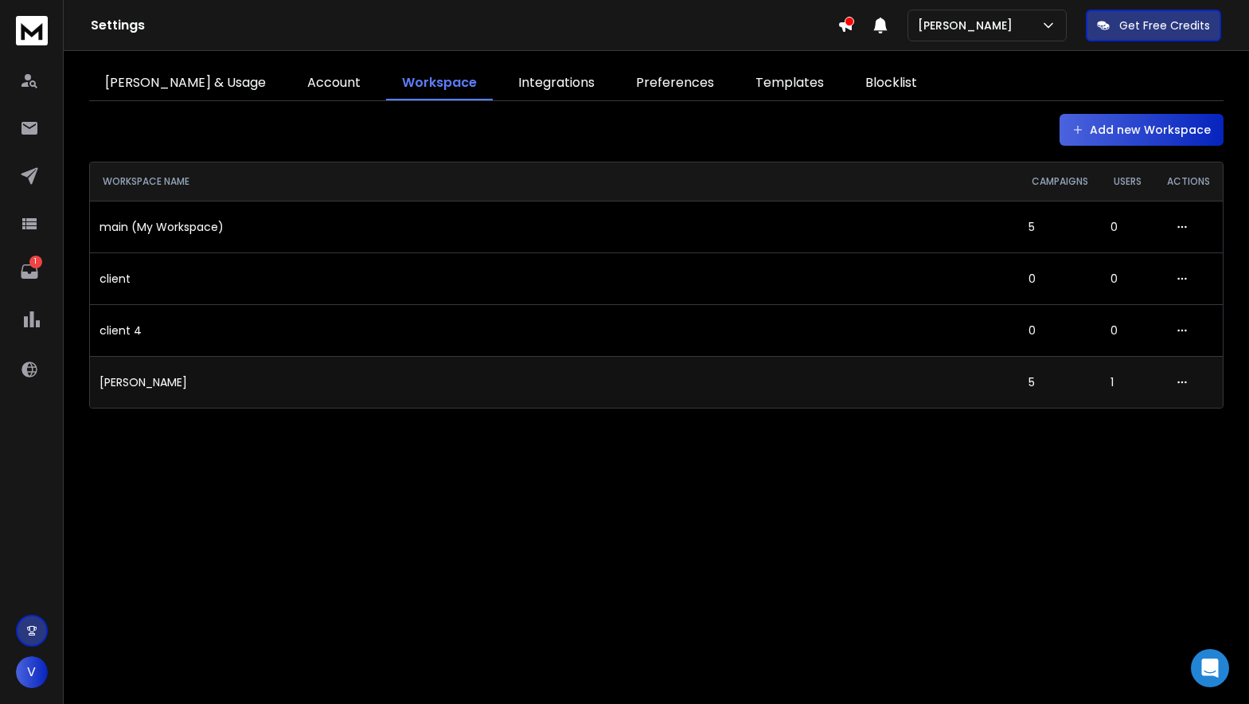
click at [225, 407] on td "[PERSON_NAME]" at bounding box center [554, 382] width 929 height 52
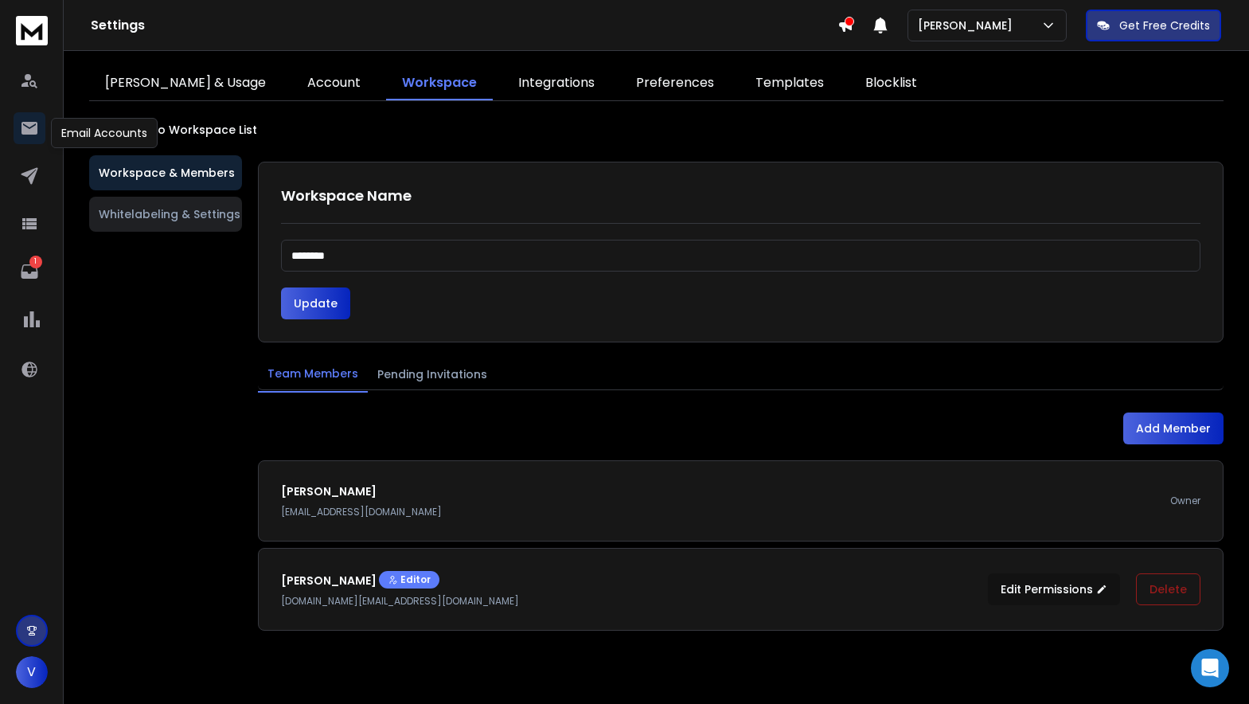
click at [32, 134] on icon at bounding box center [29, 128] width 19 height 19
